Goal: Task Accomplishment & Management: Use online tool/utility

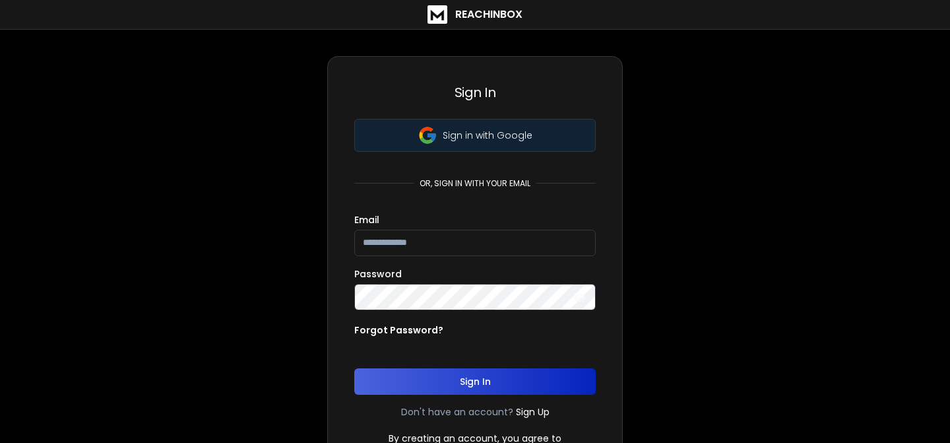
click at [461, 129] on p "Sign in with Google" at bounding box center [488, 135] width 90 height 13
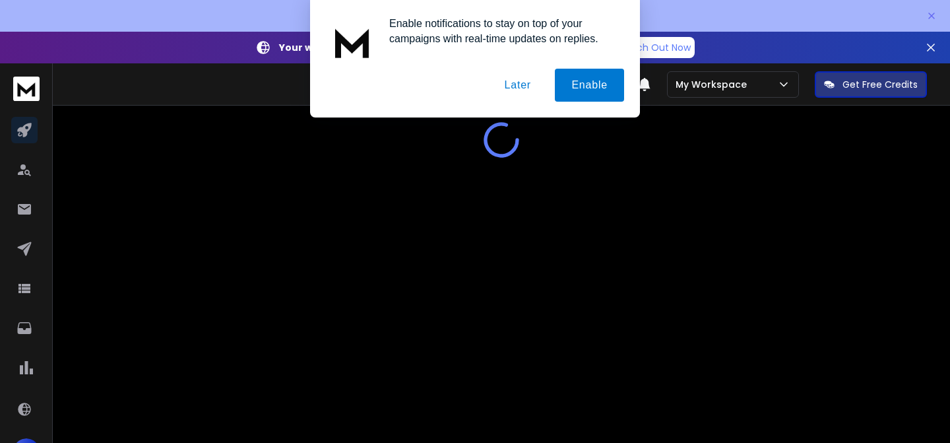
click at [523, 86] on button "Later" at bounding box center [517, 85] width 59 height 33
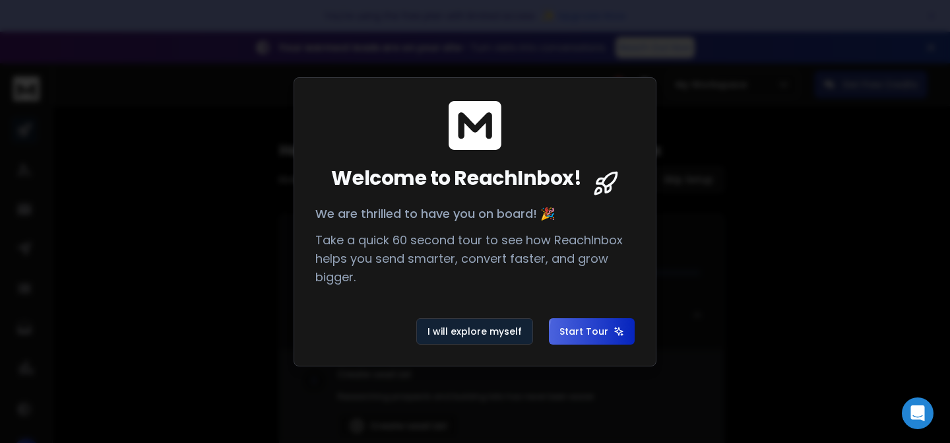
click at [530, 338] on button "I will explore myself" at bounding box center [474, 331] width 117 height 26
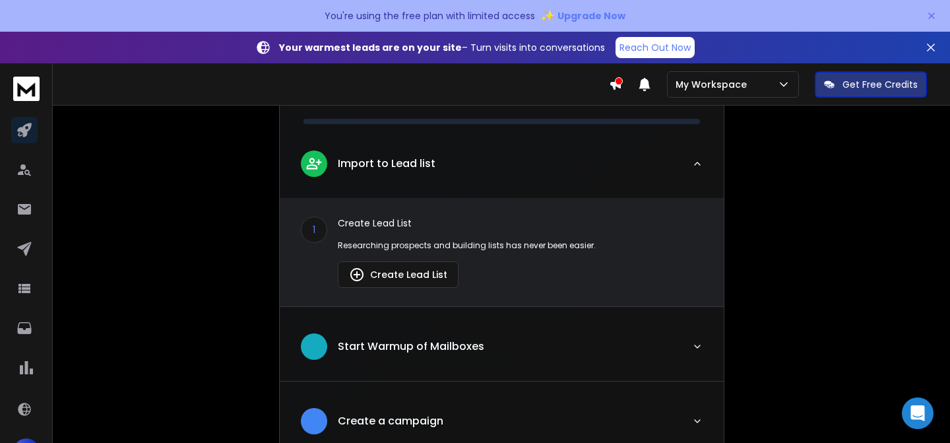
scroll to position [199, 0]
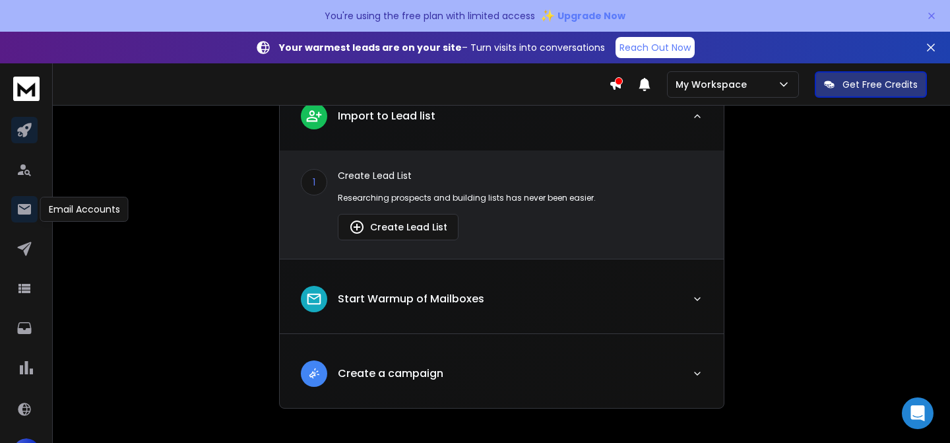
click at [30, 212] on icon at bounding box center [24, 209] width 13 height 11
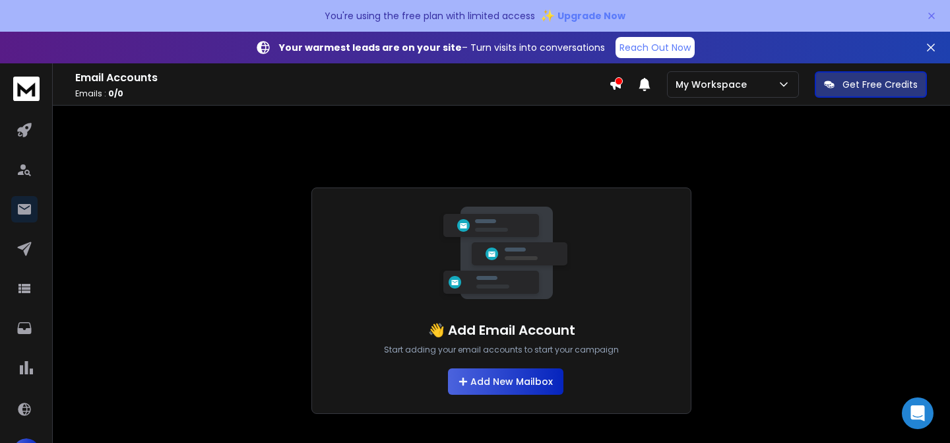
click at [492, 394] on button "Add New Mailbox" at bounding box center [505, 381] width 115 height 26
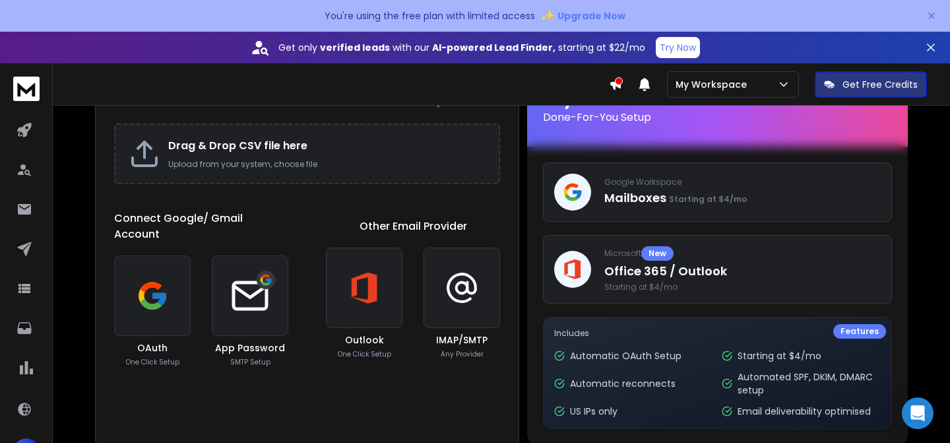
scroll to position [121, 0]
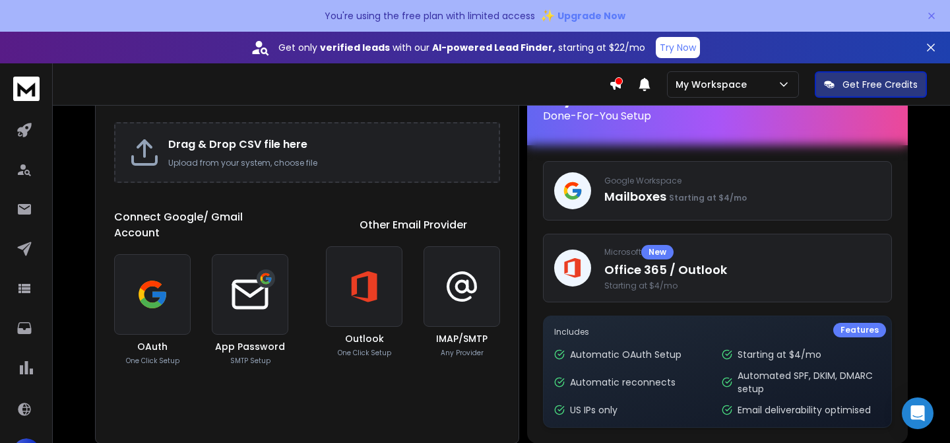
click at [450, 300] on div at bounding box center [462, 286] width 77 height 80
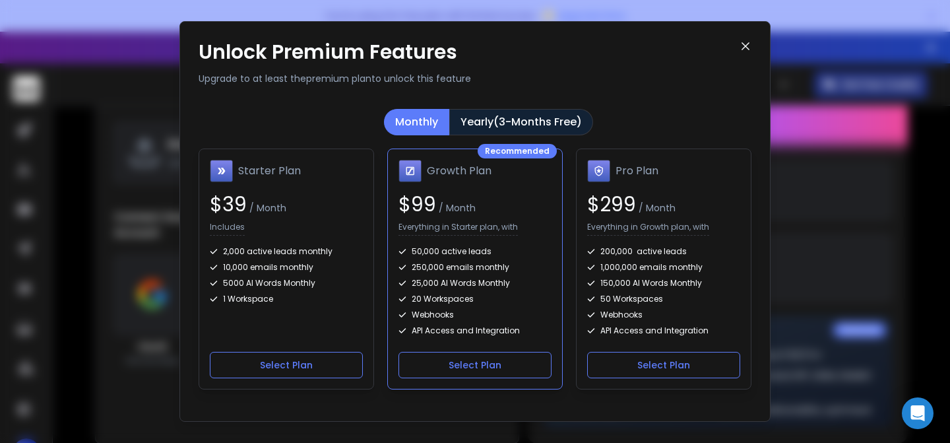
click at [515, 119] on button "Yearly(3-Months Free)" at bounding box center [521, 122] width 144 height 26
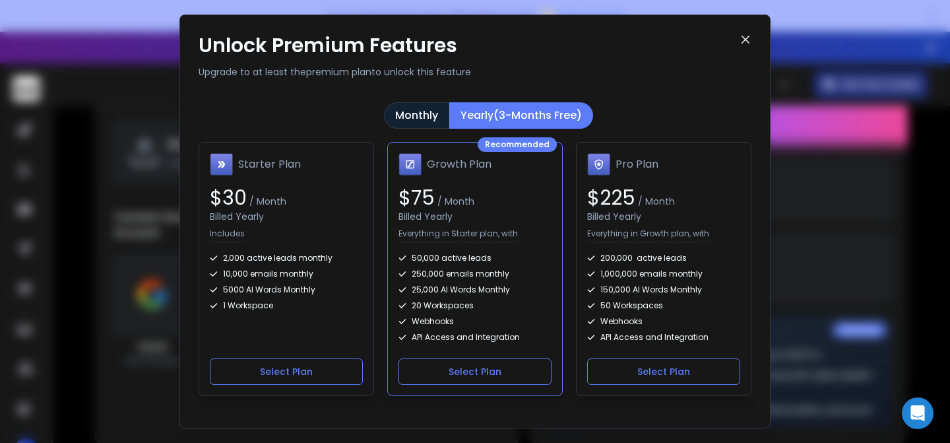
click at [407, 112] on button "Monthly" at bounding box center [416, 115] width 65 height 26
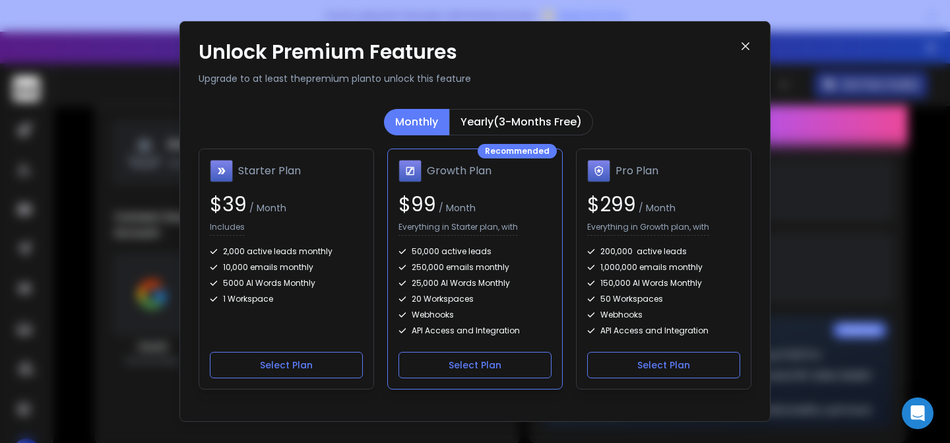
click at [743, 48] on icon at bounding box center [746, 46] width 8 height 8
